Goal: Information Seeking & Learning: Check status

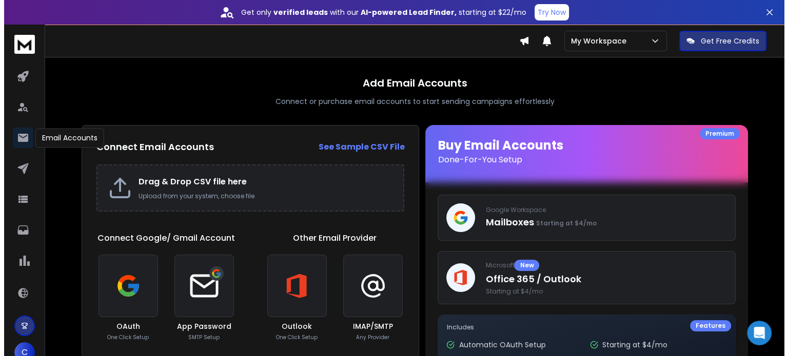
scroll to position [458, 0]
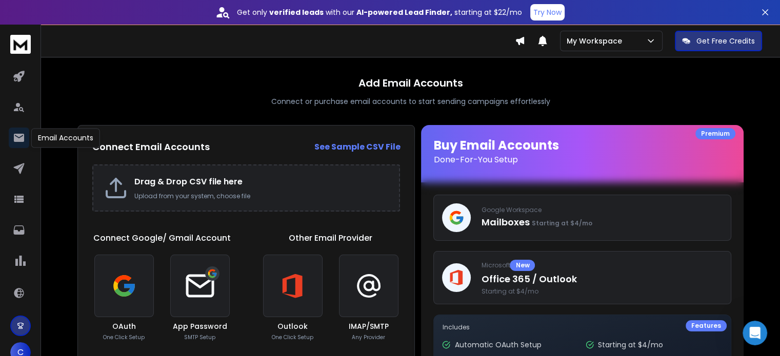
click at [15, 140] on icon at bounding box center [19, 138] width 10 height 8
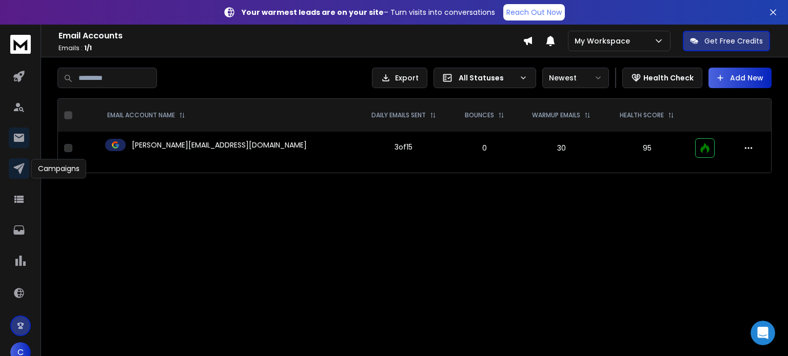
click at [23, 168] on icon at bounding box center [19, 169] width 12 height 12
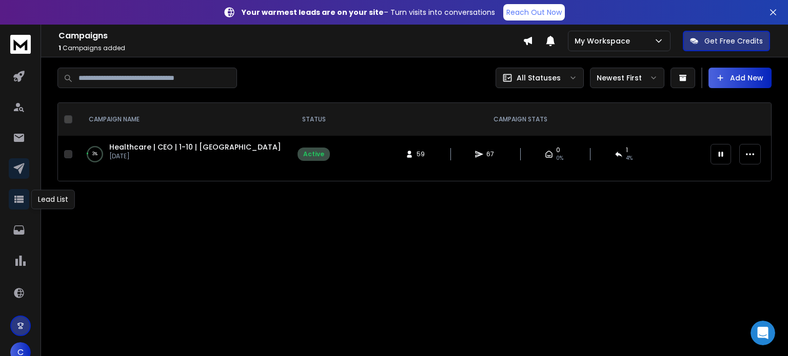
click at [27, 195] on link at bounding box center [19, 199] width 21 height 21
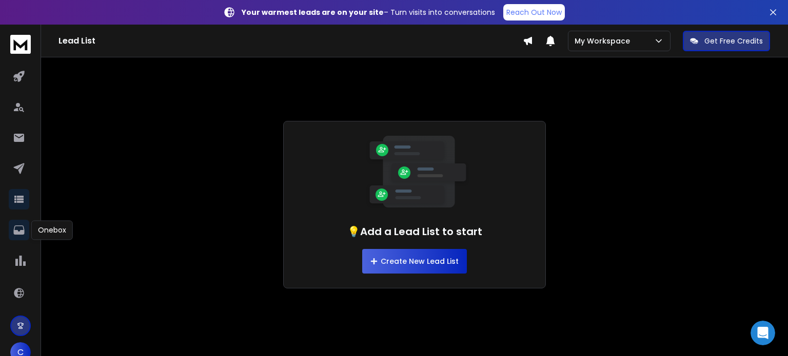
click at [26, 225] on link at bounding box center [19, 230] width 21 height 21
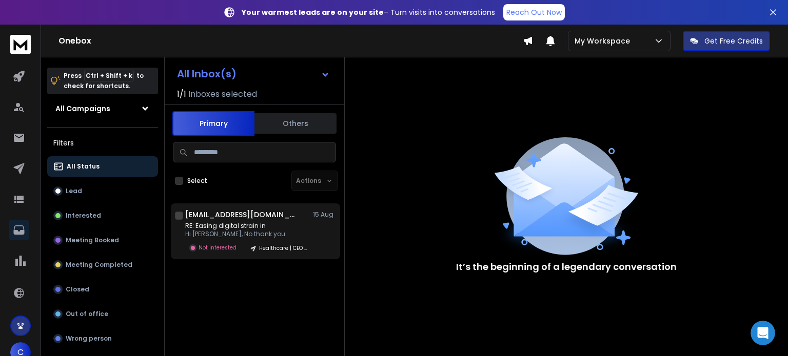
click at [216, 216] on h1 "[EMAIL_ADDRESS][DOMAIN_NAME]" at bounding box center [241, 215] width 113 height 10
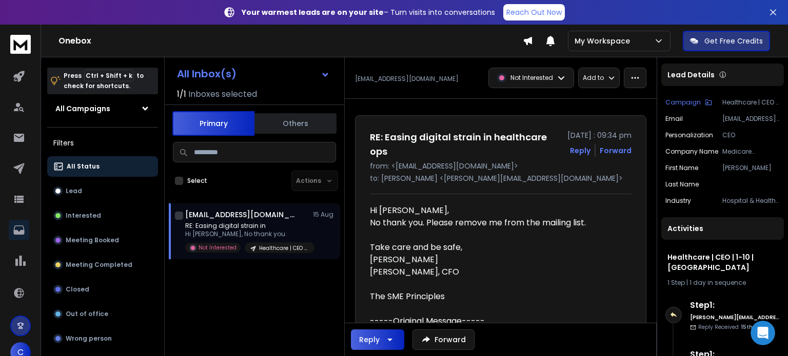
scroll to position [18, 0]
click at [10, 169] on link at bounding box center [19, 168] width 21 height 21
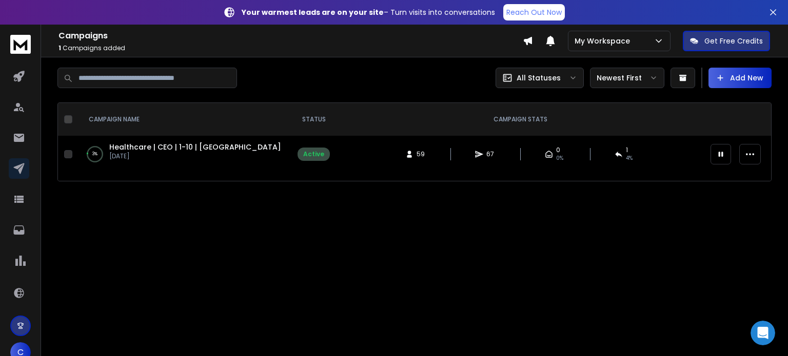
click at [500, 318] on div "Your warmest leads are on your site – Turn visits into conversations Reach Out …" at bounding box center [394, 178] width 788 height 356
click at [19, 138] on icon at bounding box center [19, 138] width 10 height 8
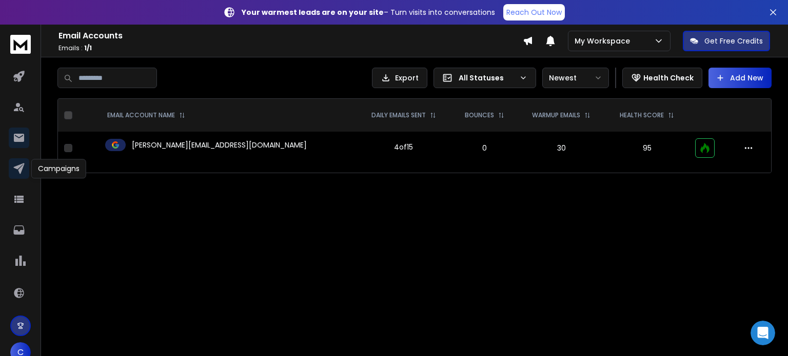
click at [18, 167] on icon at bounding box center [18, 168] width 11 height 11
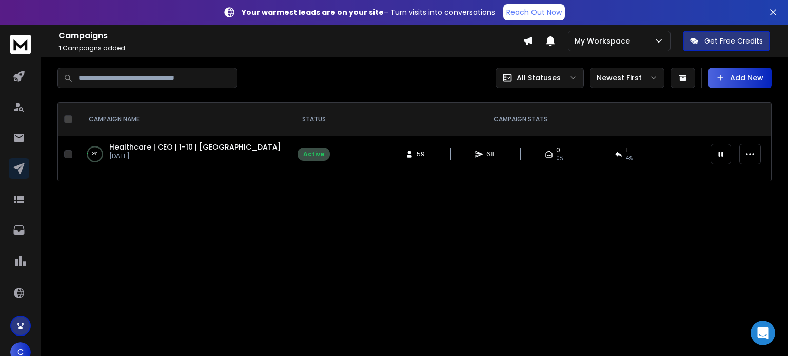
click at [138, 144] on span "Healthcare | CEO | 1-10 | [GEOGRAPHIC_DATA]" at bounding box center [195, 147] width 172 height 10
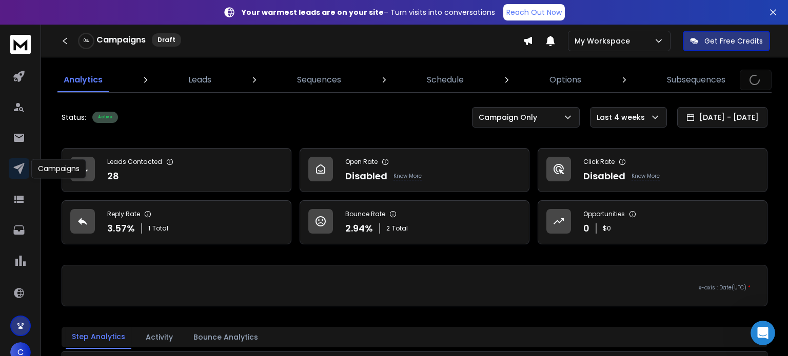
click at [20, 172] on icon at bounding box center [18, 168] width 11 height 11
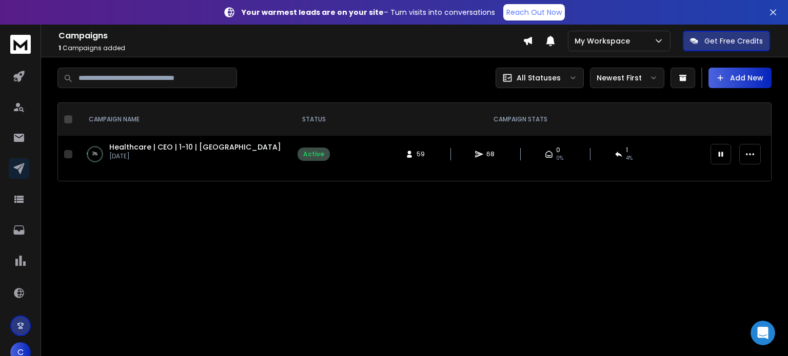
click at [141, 150] on span "Healthcare | CEO | 1-10 | [GEOGRAPHIC_DATA]" at bounding box center [195, 147] width 172 height 10
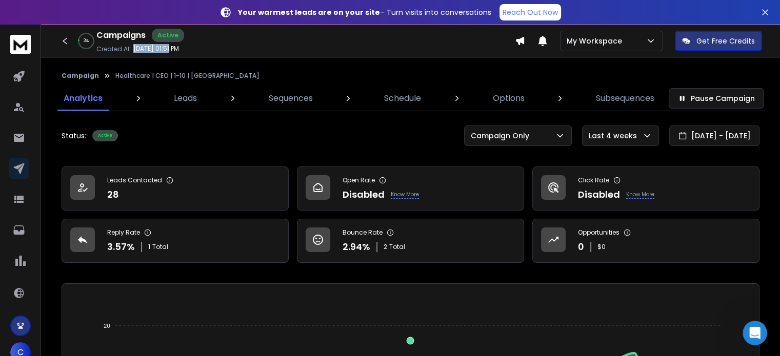
drag, startPoint x: 133, startPoint y: 47, endPoint x: 169, endPoint y: 49, distance: 36.0
click at [169, 49] on p "[DATE] 01:51 PM" at bounding box center [156, 49] width 46 height 8
copy p "[DATE]"
drag, startPoint x: 113, startPoint y: 75, endPoint x: 233, endPoint y: 76, distance: 120.5
click at [233, 76] on div "Campaign Healthcare | CEO | 1-10 | [GEOGRAPHIC_DATA]" at bounding box center [410, 76] width 706 height 16
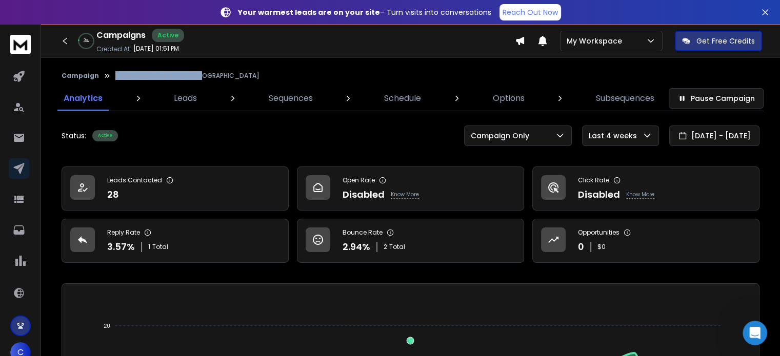
copy p "Healthcare | CEO | 1-10 | [GEOGRAPHIC_DATA]"
click at [196, 93] on p "Leads" at bounding box center [185, 98] width 23 height 12
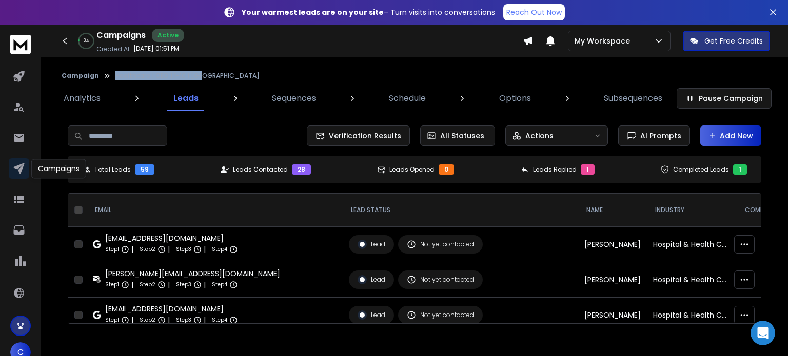
click at [20, 171] on icon at bounding box center [18, 168] width 11 height 11
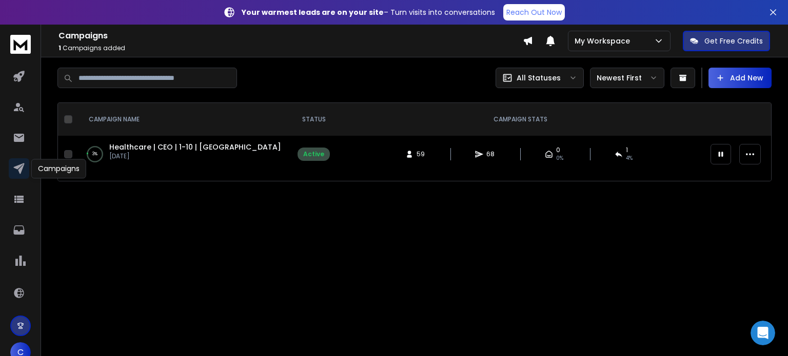
click at [146, 137] on td "3 % Healthcare | CEO | 1-10 | [GEOGRAPHIC_DATA] [DATE]" at bounding box center [183, 154] width 215 height 37
click at [21, 229] on icon at bounding box center [19, 230] width 12 height 12
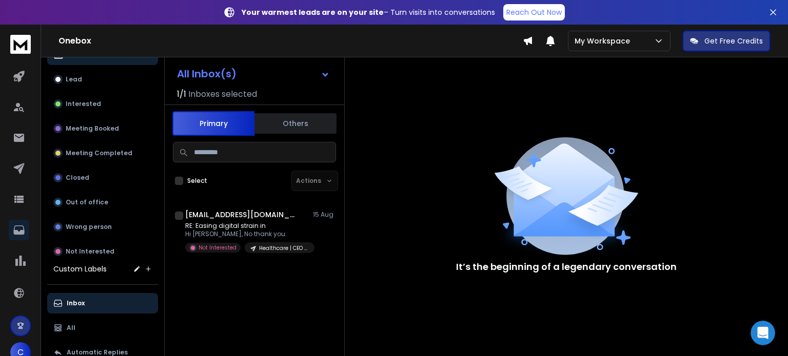
scroll to position [113, 0]
click at [16, 137] on icon at bounding box center [19, 138] width 12 height 12
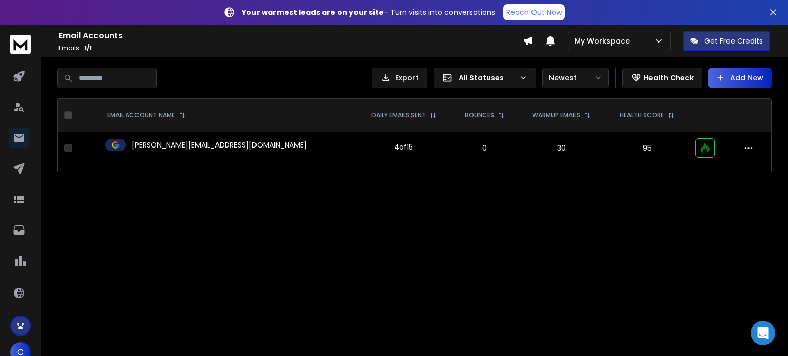
click at [23, 157] on div at bounding box center [21, 187] width 24 height 242
click at [15, 170] on icon at bounding box center [19, 169] width 12 height 12
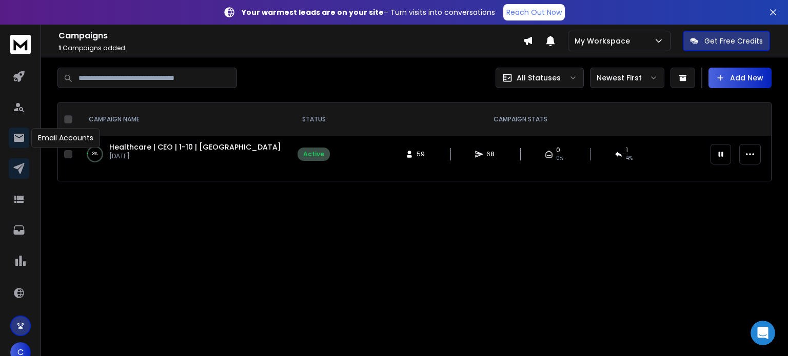
click at [17, 146] on link at bounding box center [19, 138] width 21 height 21
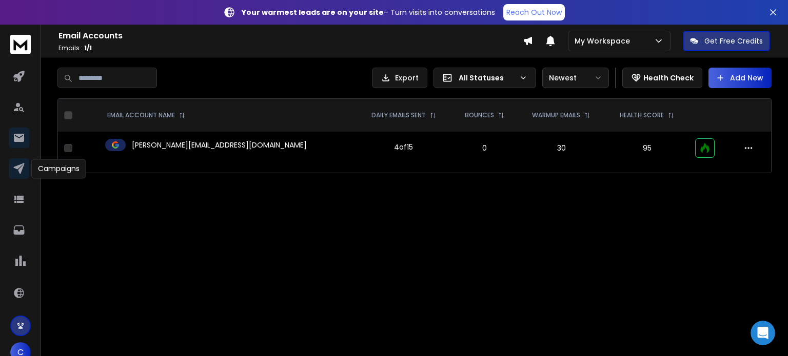
click at [24, 163] on icon at bounding box center [19, 169] width 12 height 12
